Goal: Task Accomplishment & Management: Manage account settings

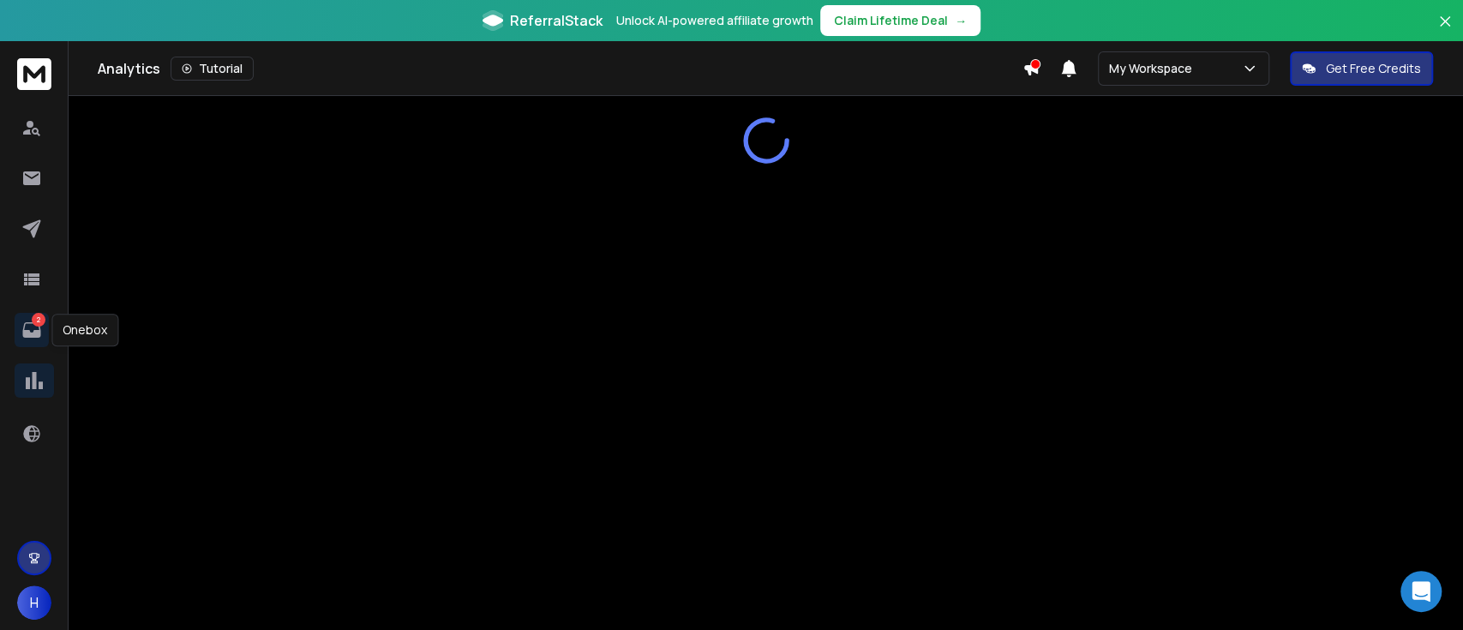
click at [43, 321] on p "2" at bounding box center [39, 320] width 14 height 14
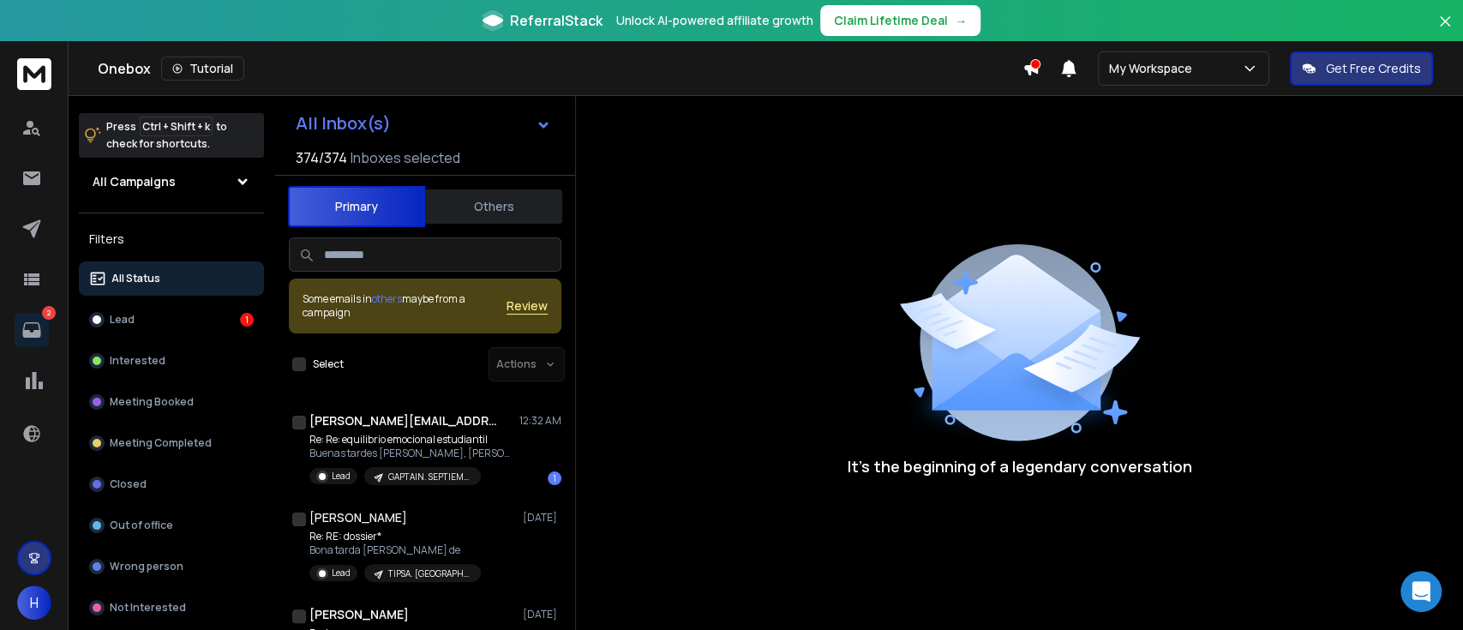
drag, startPoint x: 453, startPoint y: 439, endPoint x: 590, endPoint y: 439, distance: 137.2
click at [453, 439] on p "Re: Re: equilibrio emocional estudiantil" at bounding box center [412, 440] width 206 height 14
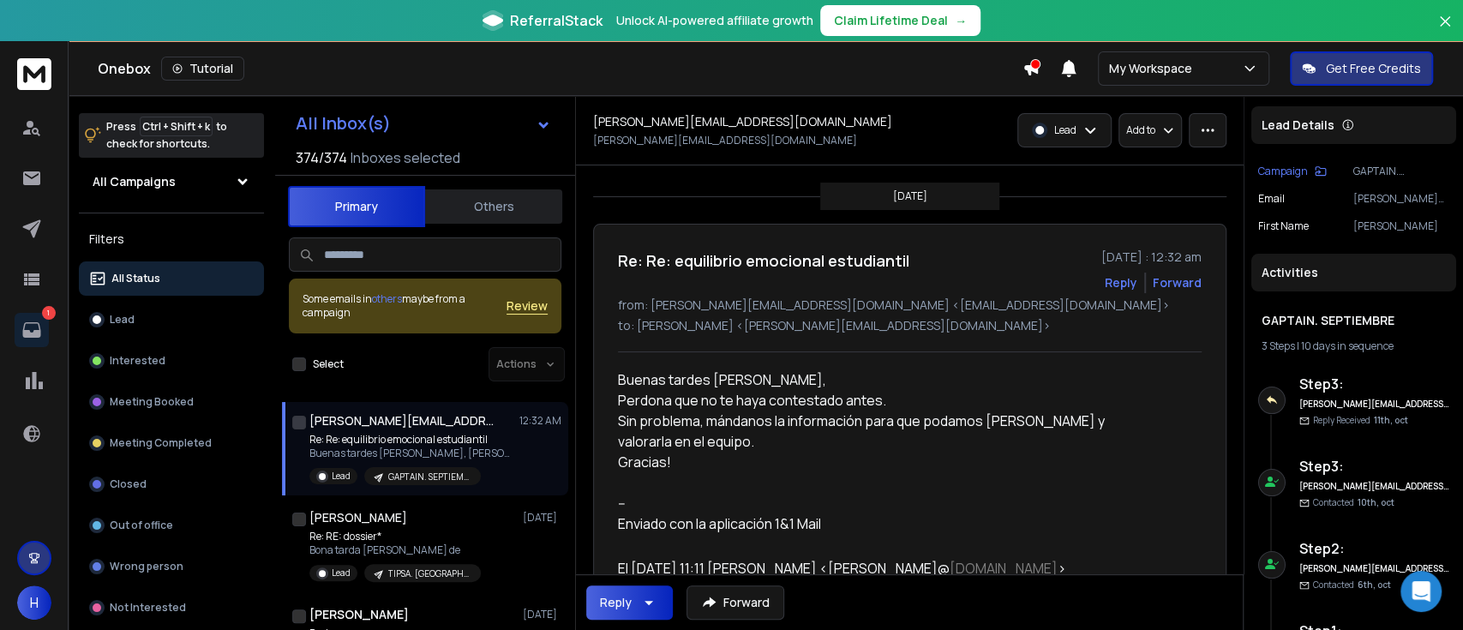
click at [1054, 138] on div "Lead" at bounding box center [1064, 130] width 93 height 33
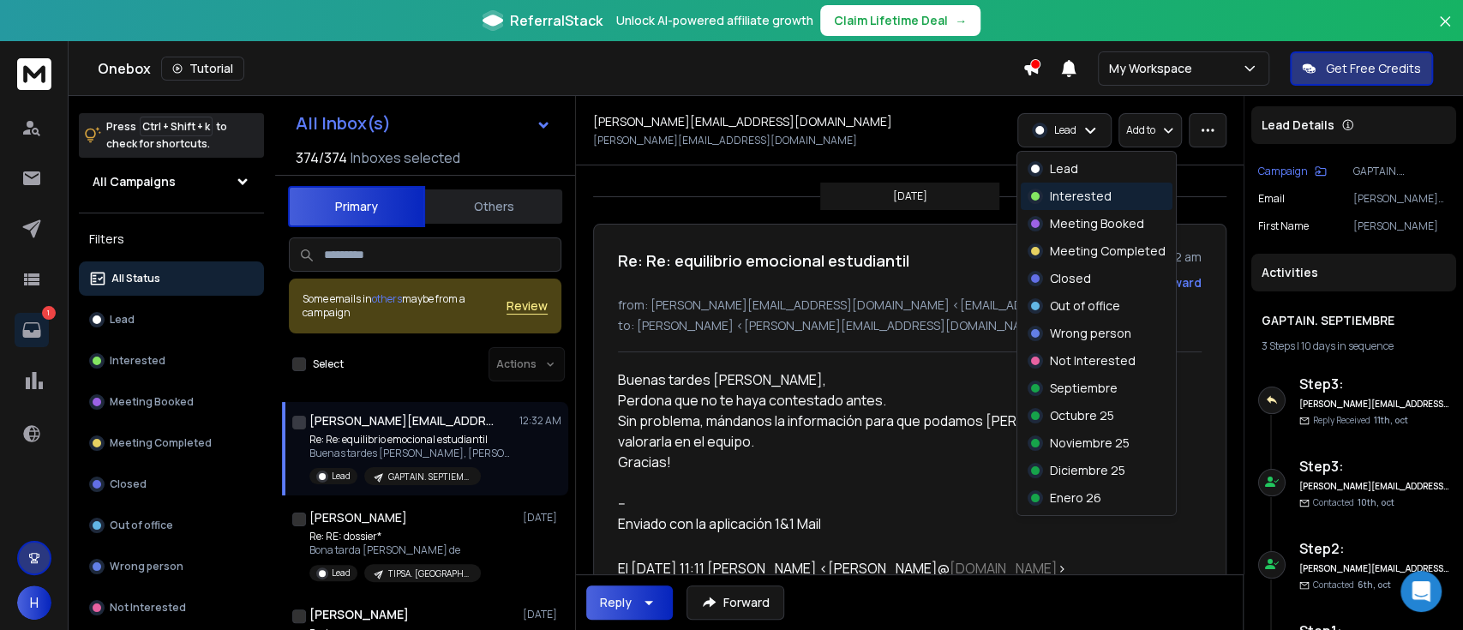
click at [1072, 194] on p "Interested" at bounding box center [1081, 196] width 62 height 17
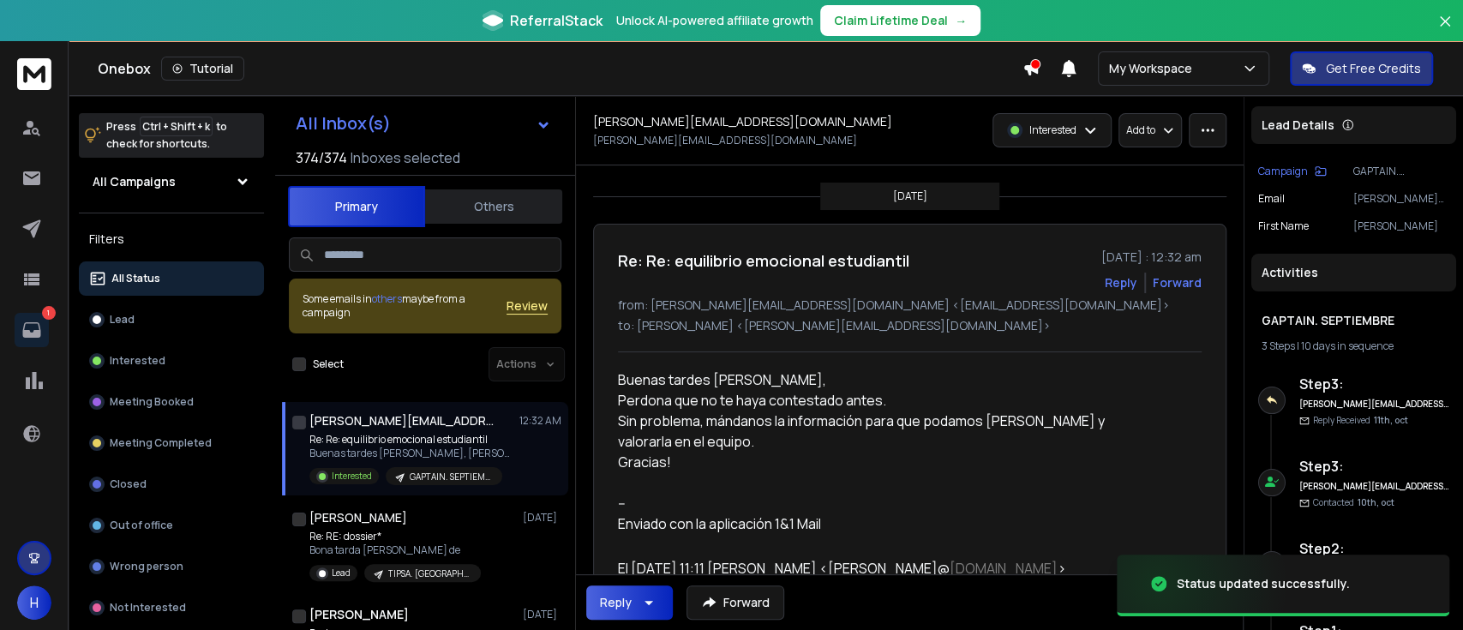
click at [1146, 141] on div "Add to" at bounding box center [1151, 130] width 62 height 33
click at [1163, 171] on div "Subsequence" at bounding box center [1178, 168] width 100 height 17
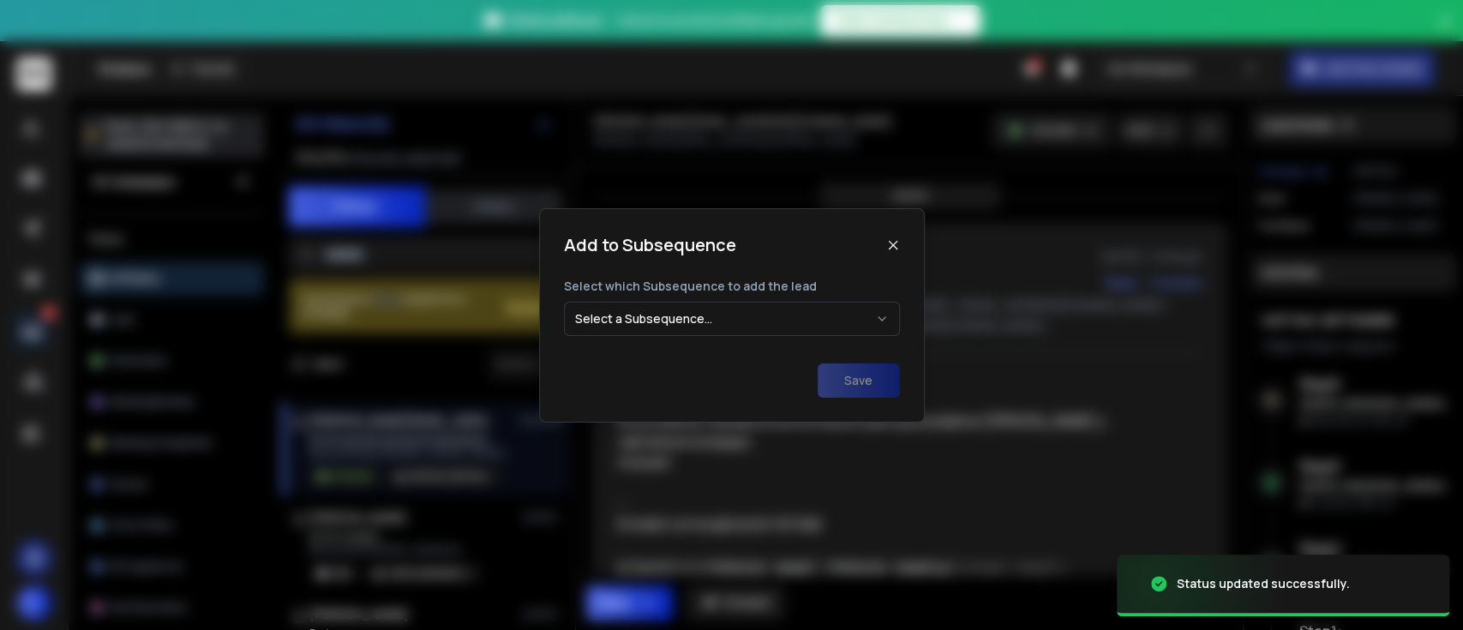
click at [775, 324] on button "Select a Subsequence..." at bounding box center [732, 319] width 336 height 34
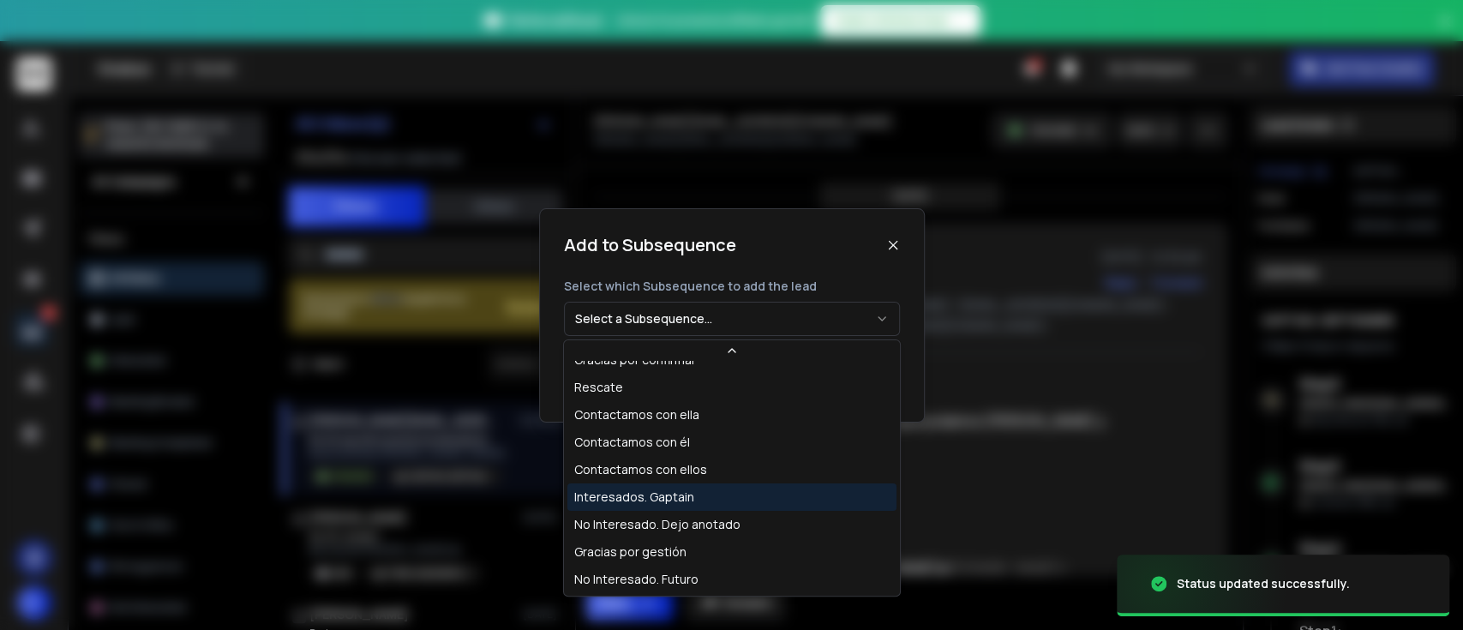
scroll to position [73, 0]
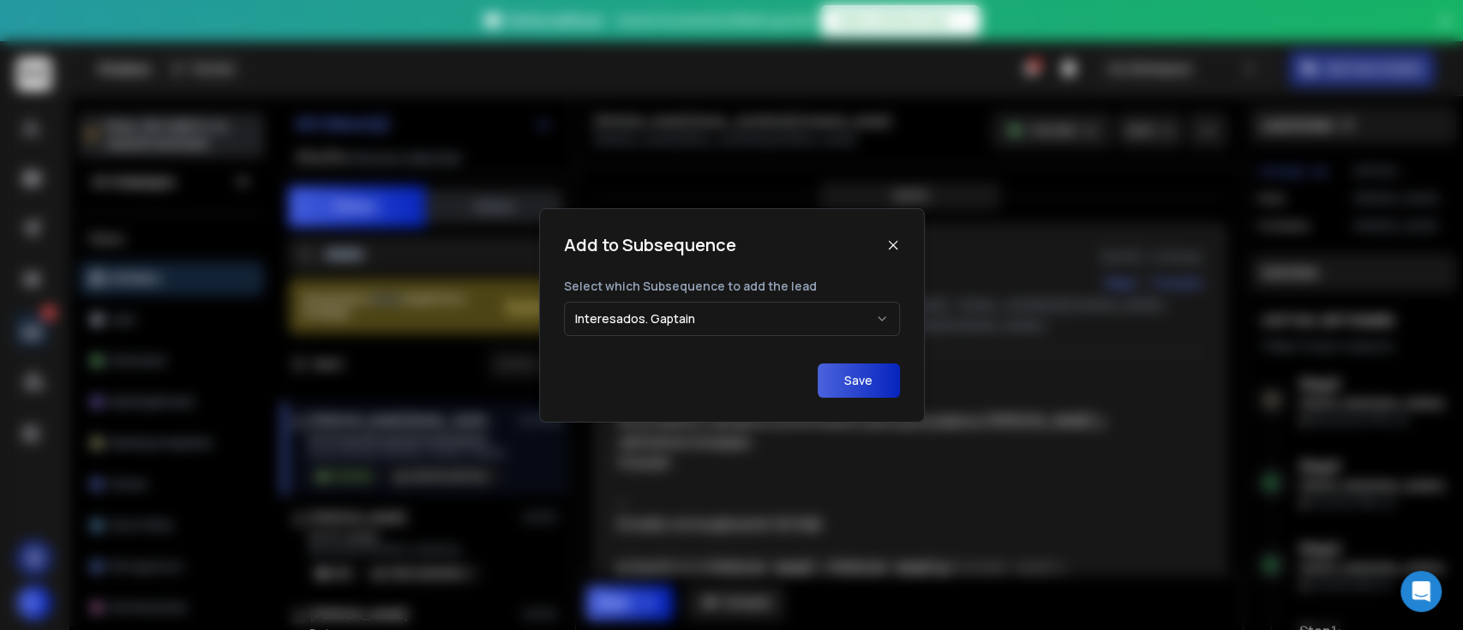
click at [878, 389] on button "Save" at bounding box center [859, 380] width 82 height 34
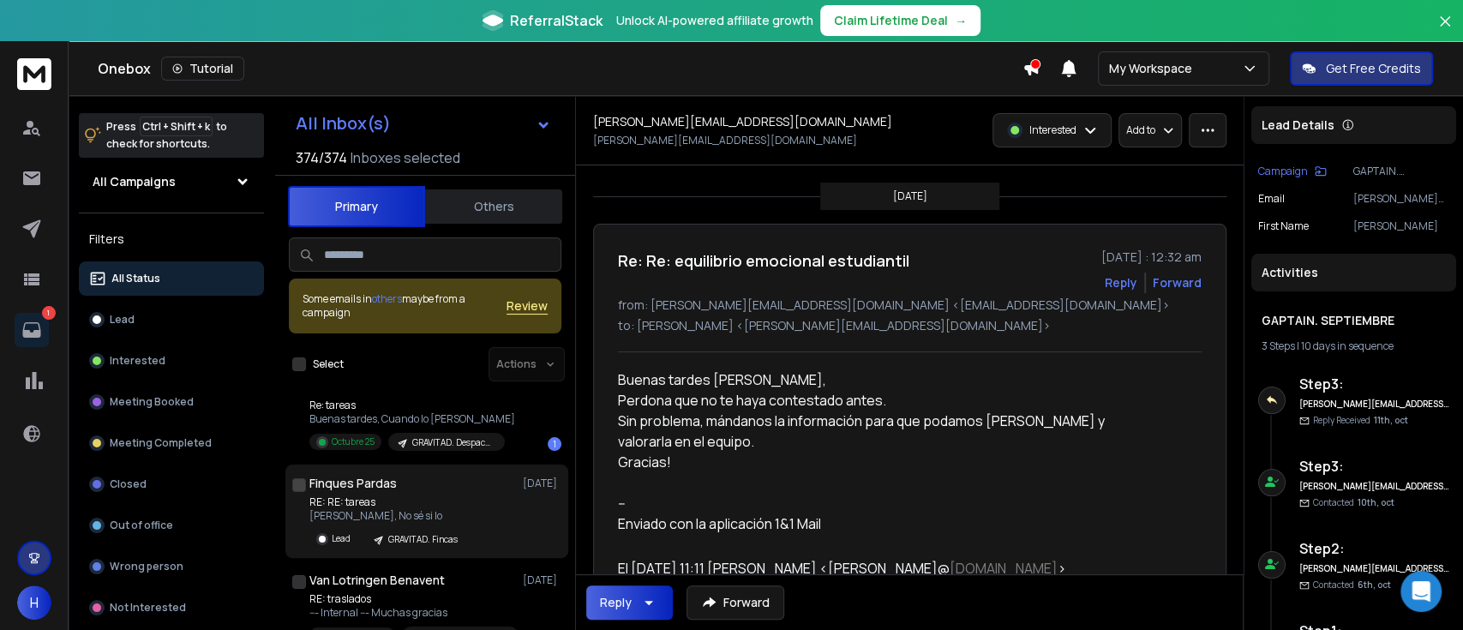
scroll to position [114, 0]
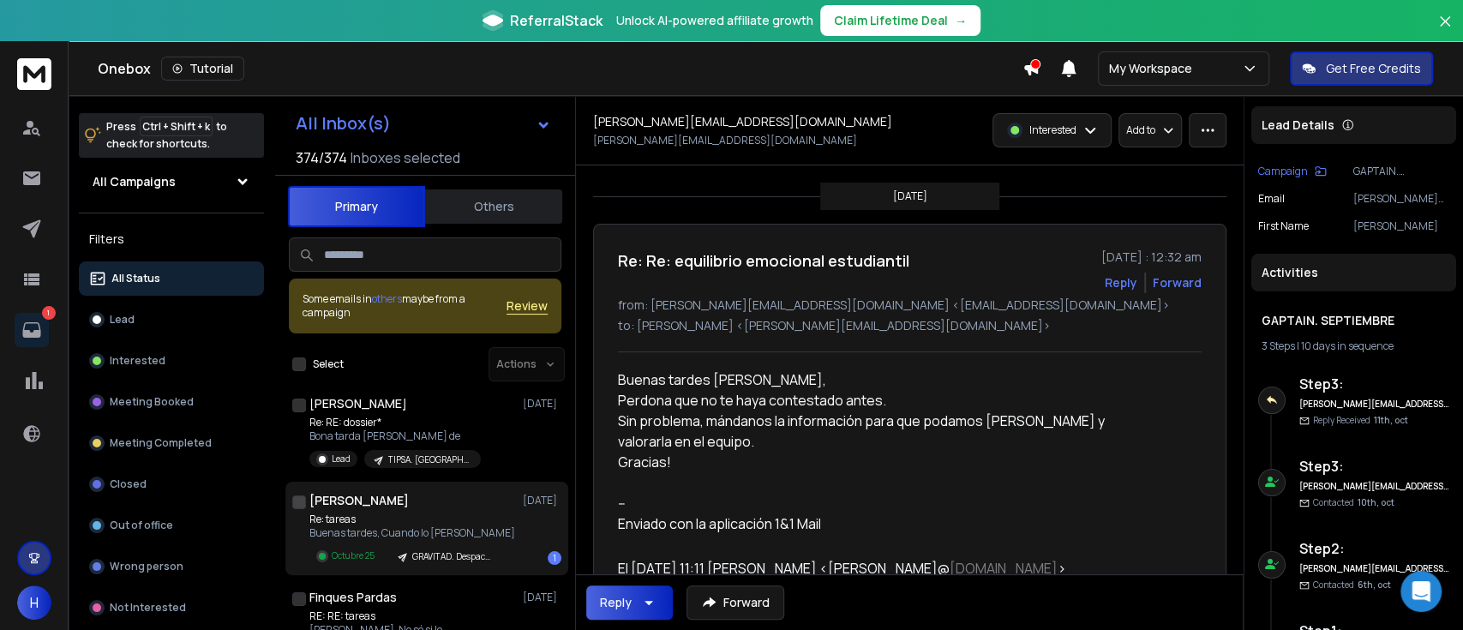
click at [433, 518] on p "Re: tareas" at bounding box center [412, 520] width 206 height 14
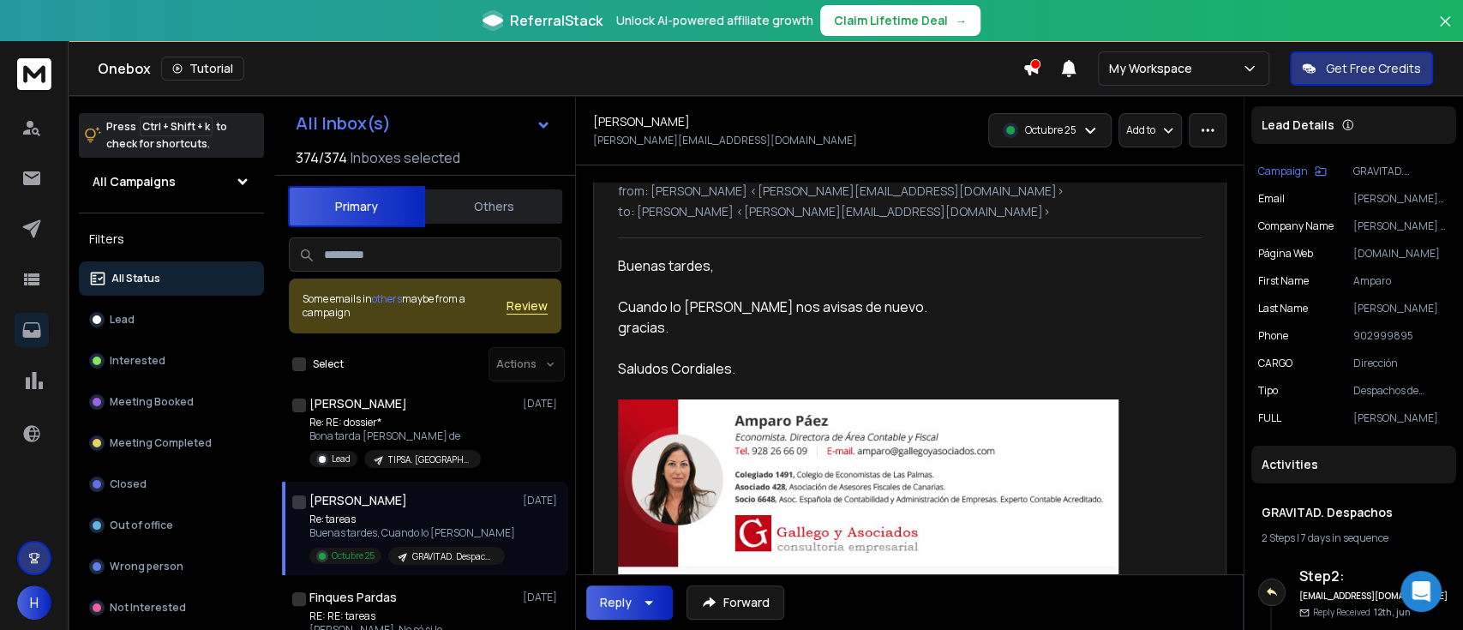
scroll to position [0, 0]
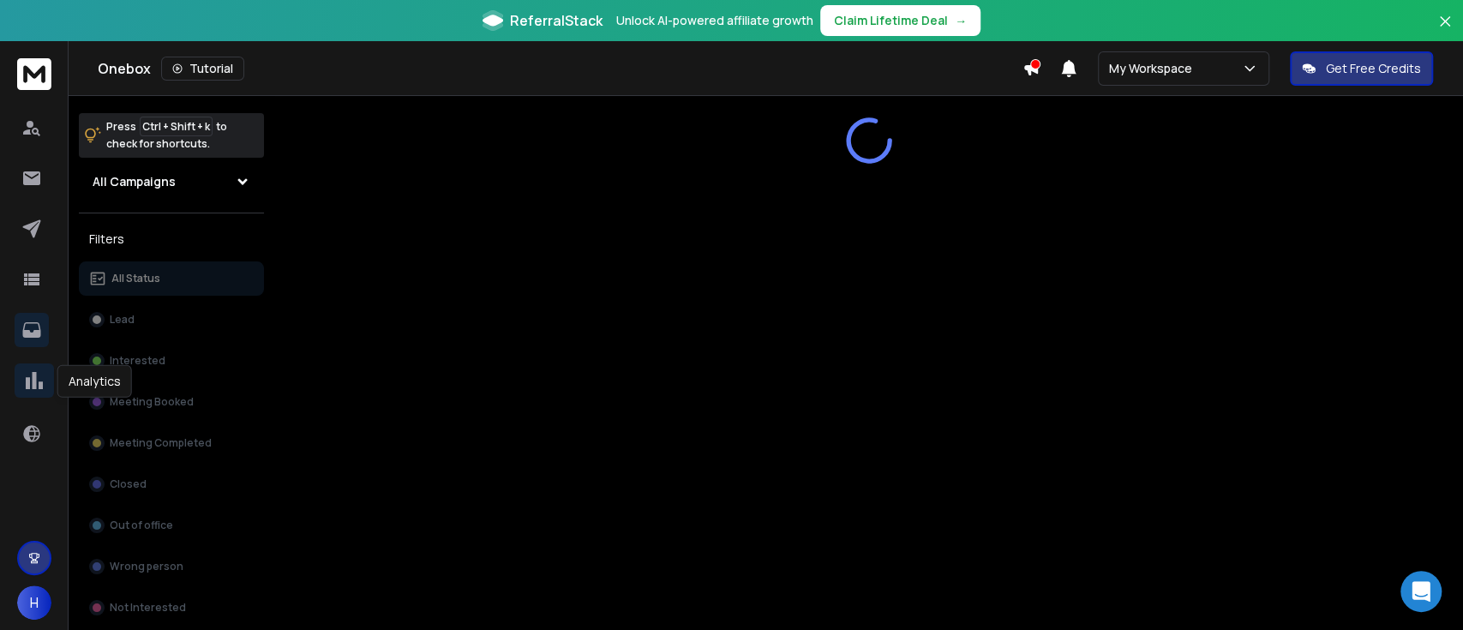
click at [31, 387] on icon at bounding box center [34, 381] width 26 height 26
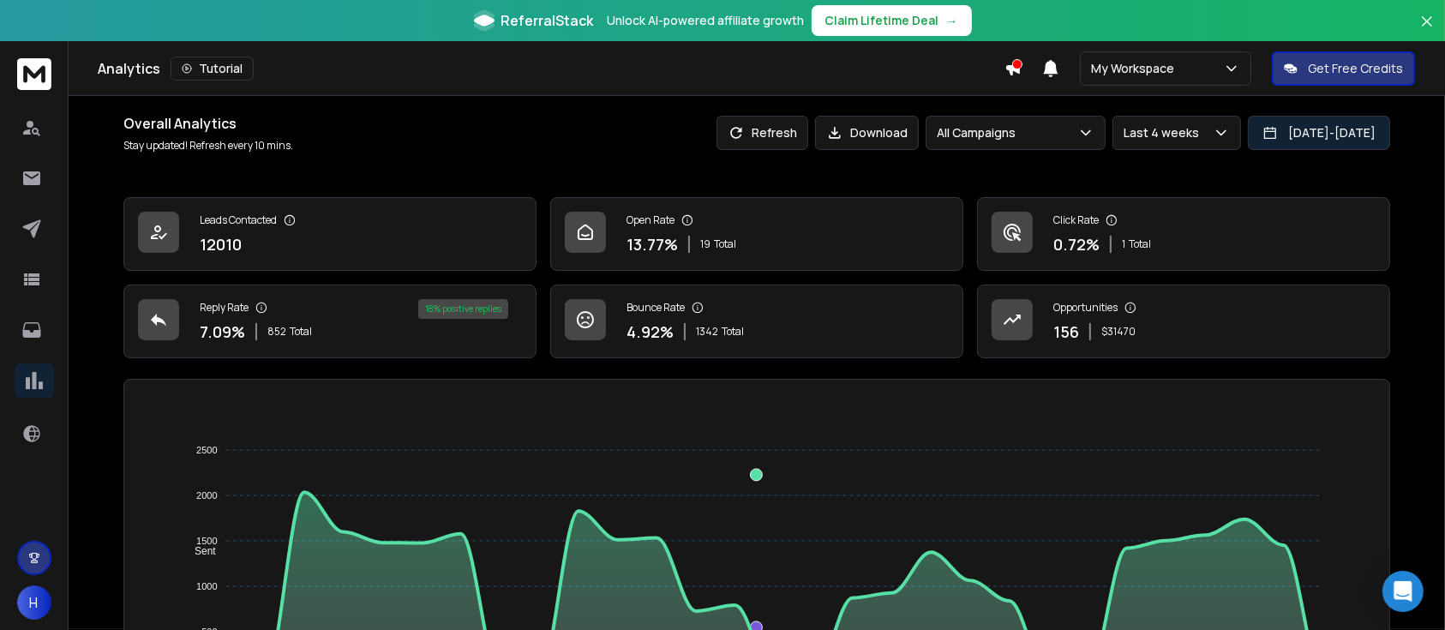
drag, startPoint x: 1326, startPoint y: 127, endPoint x: 1324, endPoint y: 137, distance: 10.4
click at [1325, 127] on button "13 Sep 2025 - 11 Oct 2025" at bounding box center [1319, 133] width 142 height 34
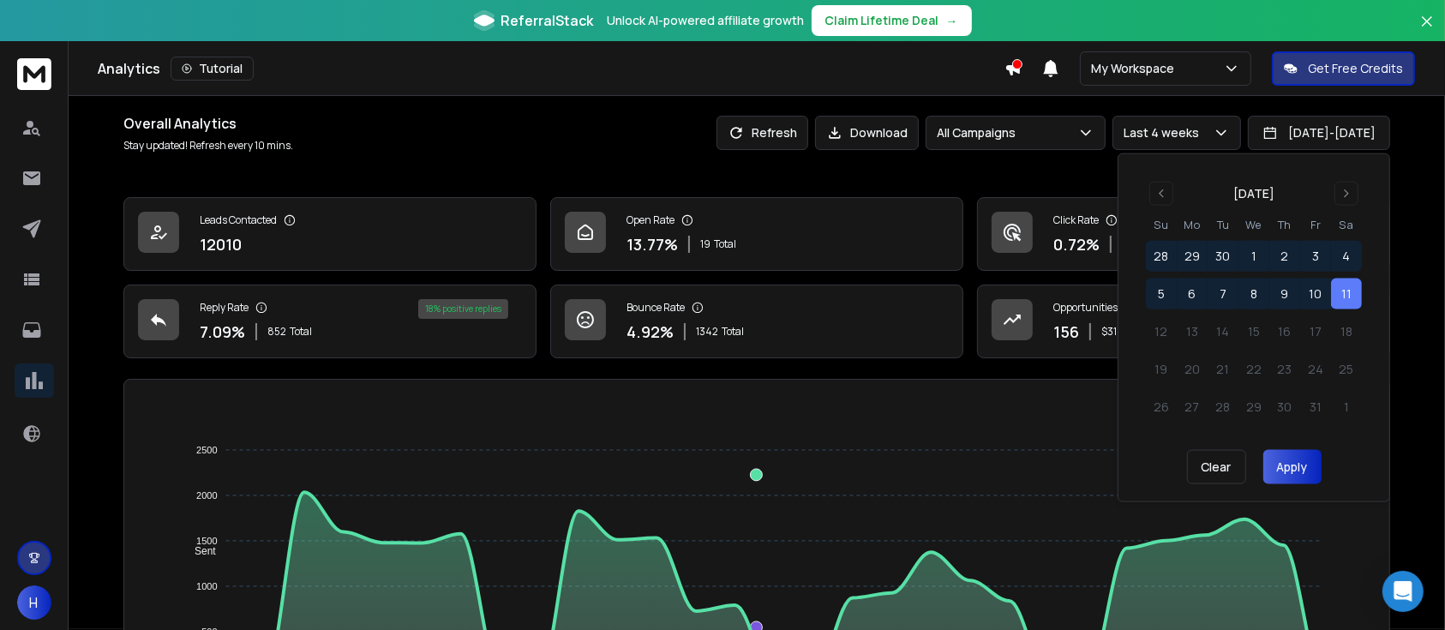
click at [1308, 293] on button "10" at bounding box center [1315, 294] width 31 height 31
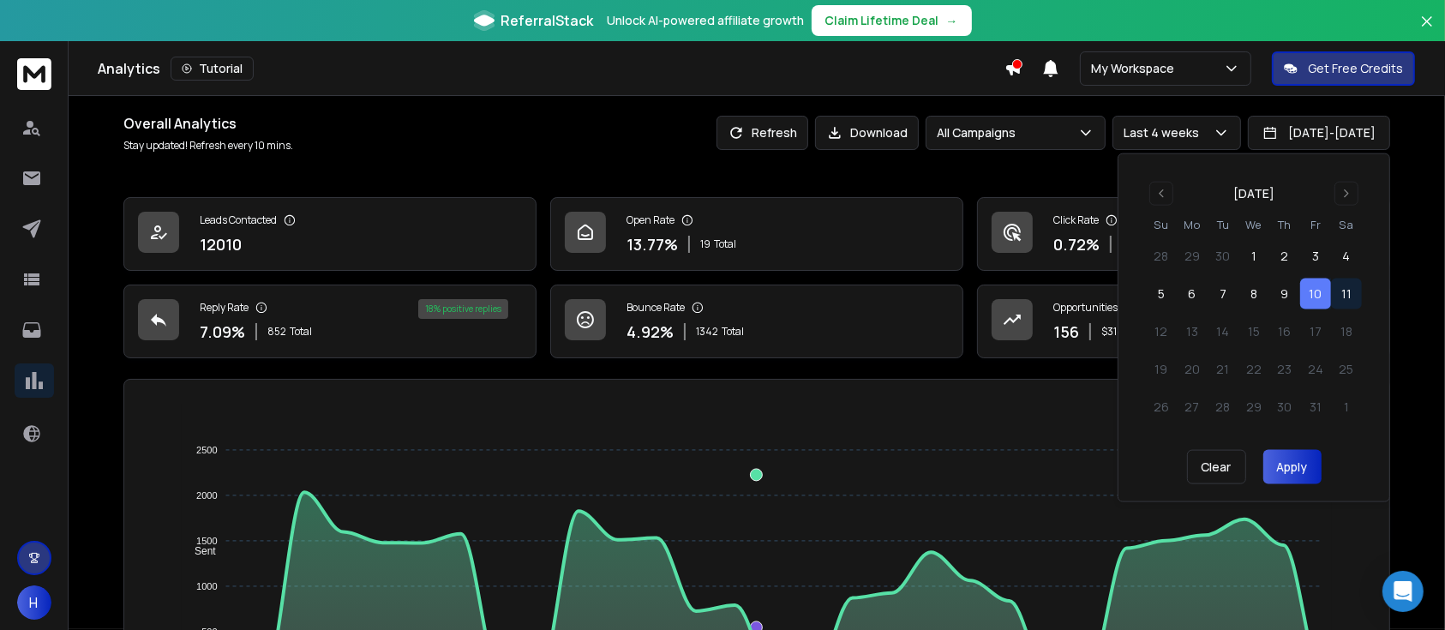
click at [1288, 466] on button "Apply" at bounding box center [1293, 467] width 58 height 34
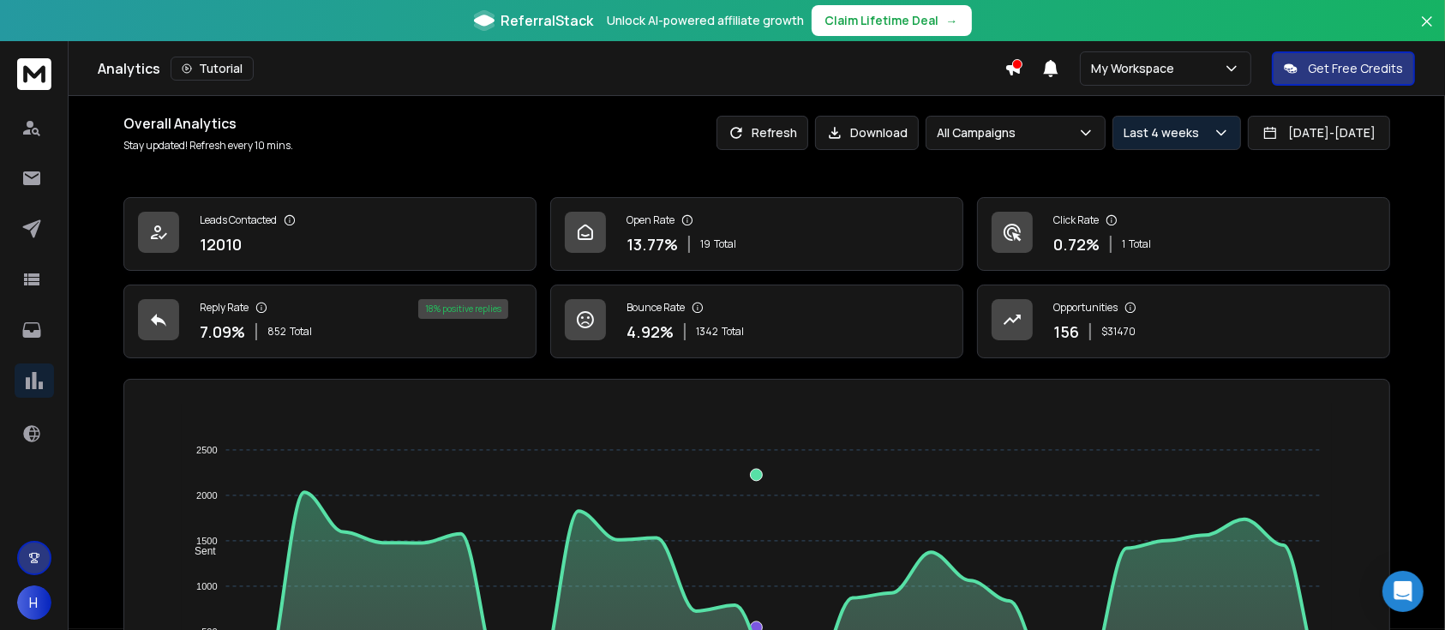
click at [1127, 145] on button "Last 4 weeks" at bounding box center [1177, 133] width 129 height 34
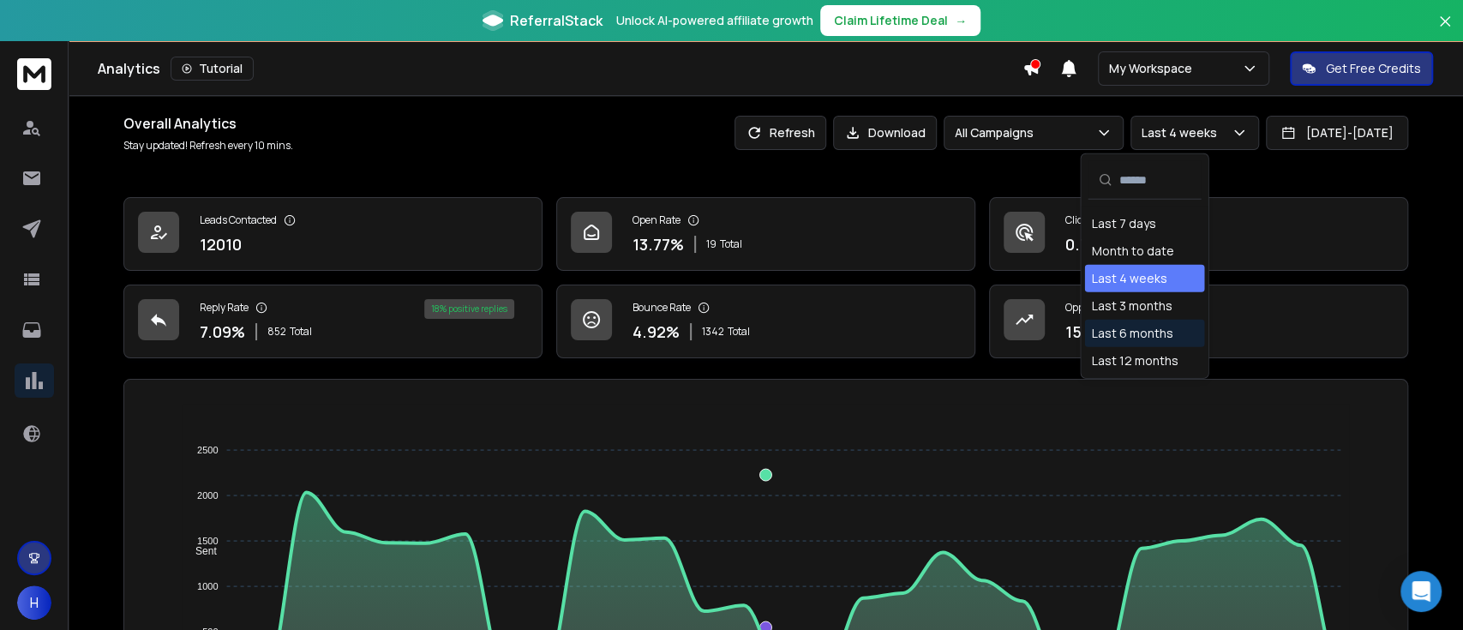
click at [1121, 333] on div "Last 6 months" at bounding box center [1131, 333] width 81 height 17
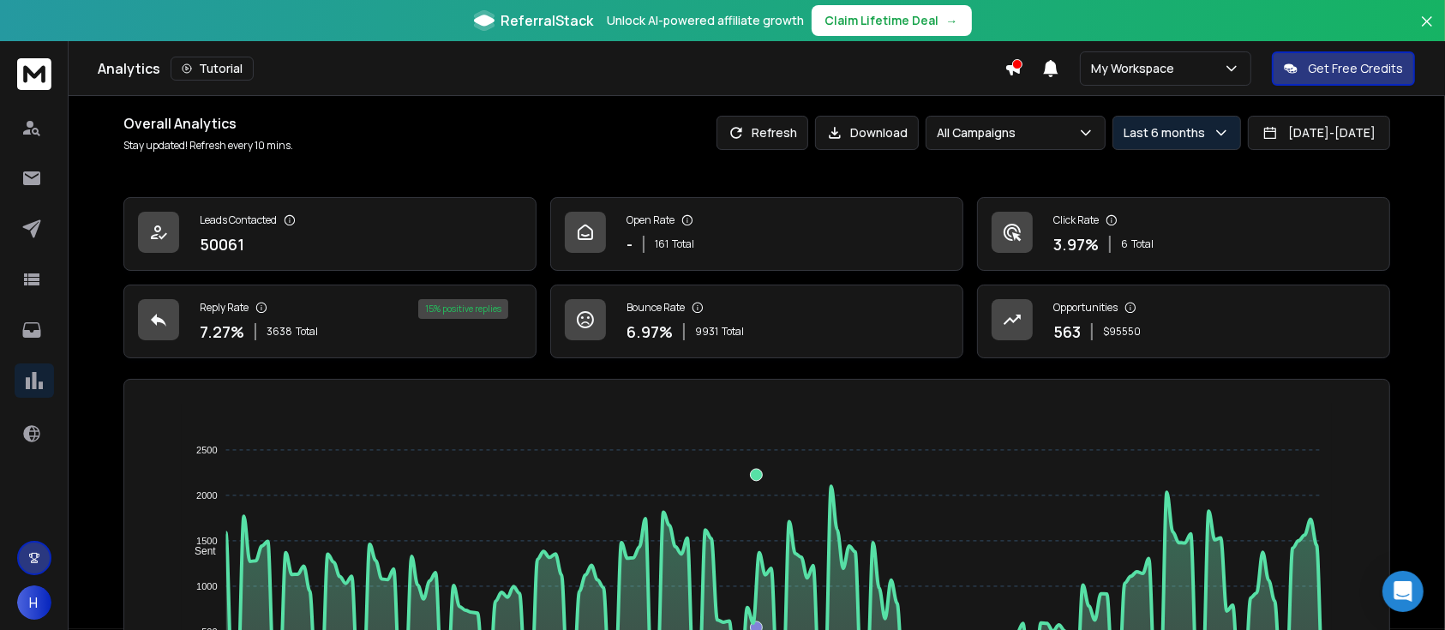
click at [1124, 138] on p "Last 6 months" at bounding box center [1168, 132] width 88 height 17
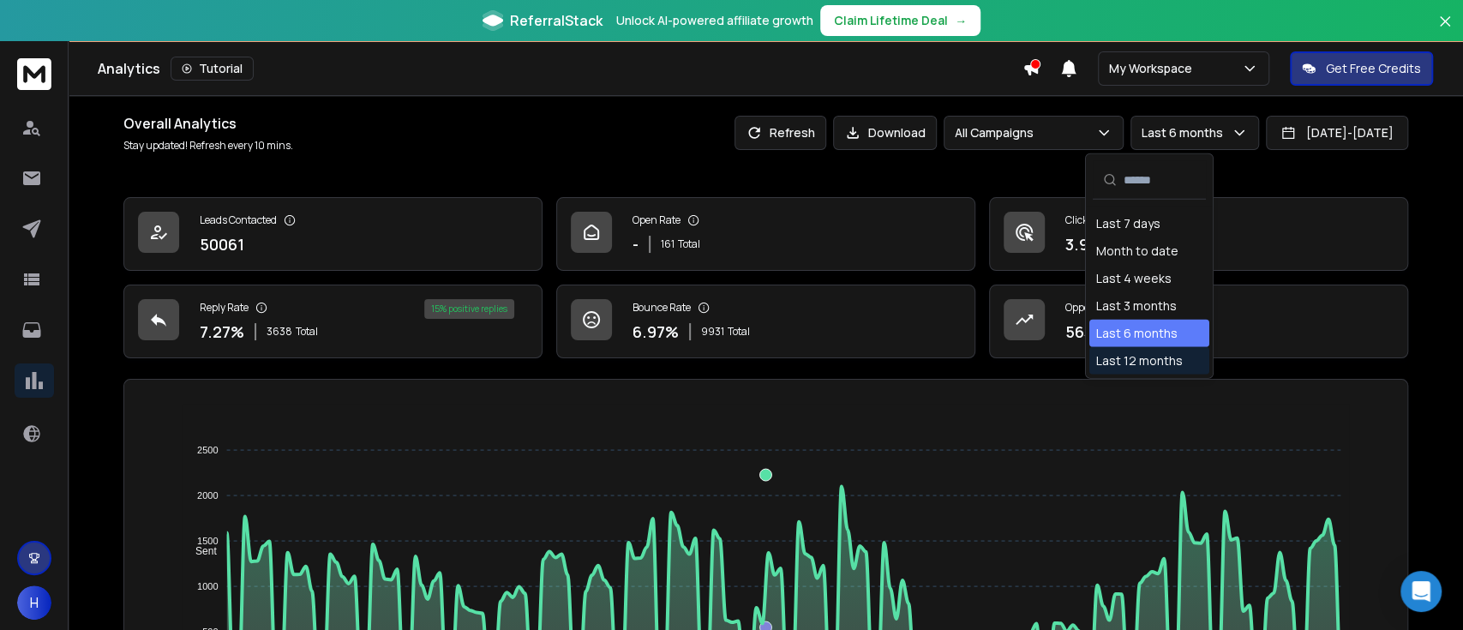
click at [1132, 361] on div "Last 12 months" at bounding box center [1139, 360] width 87 height 17
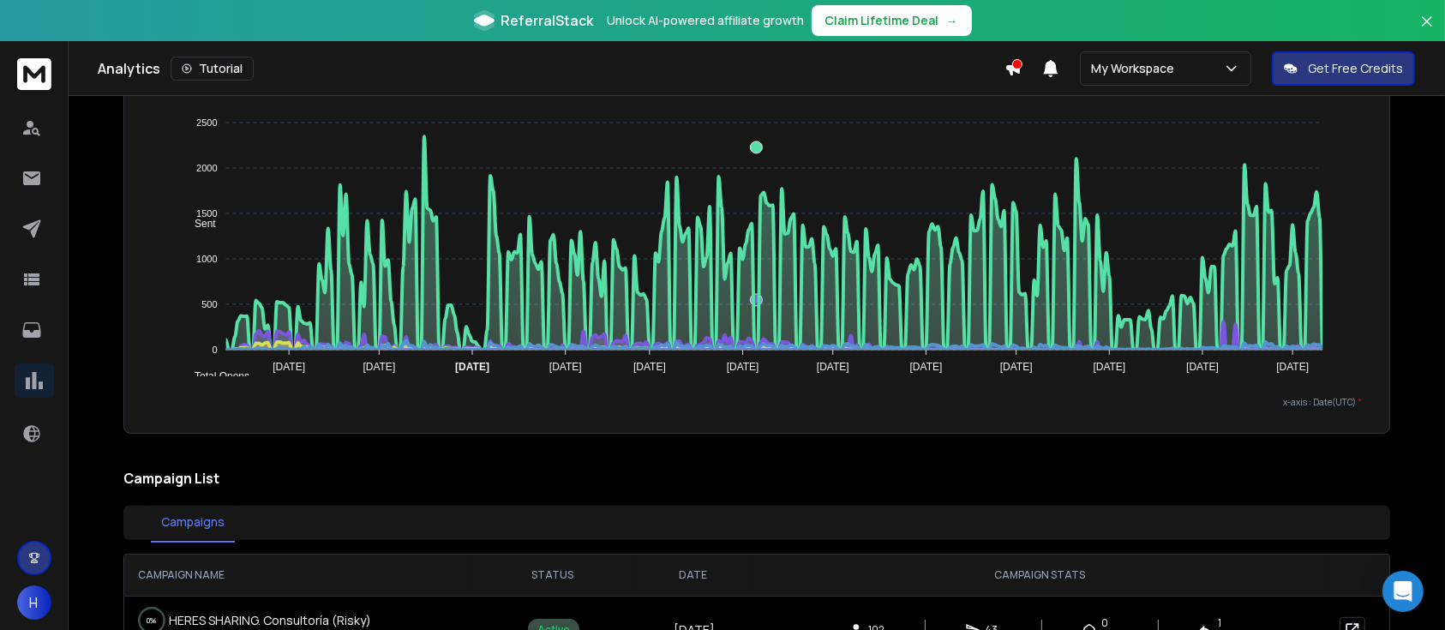
scroll to position [228, 0]
